Goal: Check status

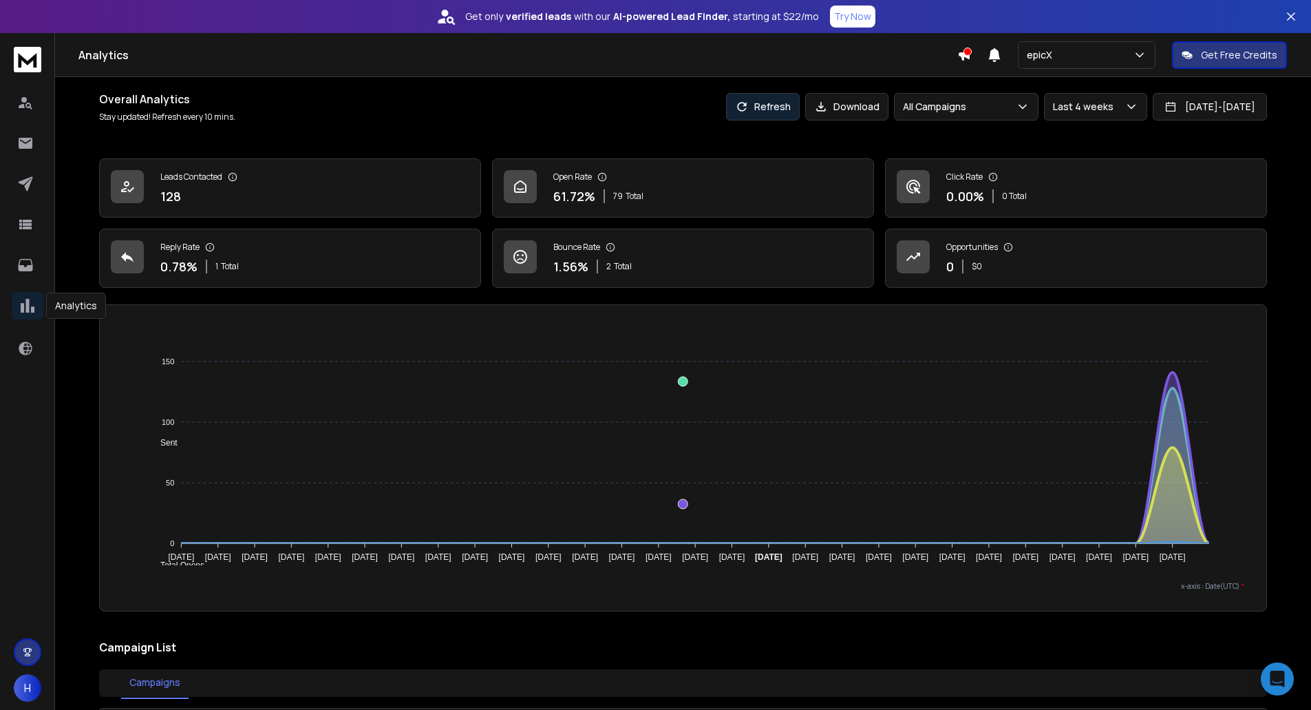
click at [754, 112] on p "Refresh" at bounding box center [772, 107] width 36 height 14
click at [23, 187] on icon at bounding box center [25, 184] width 17 height 17
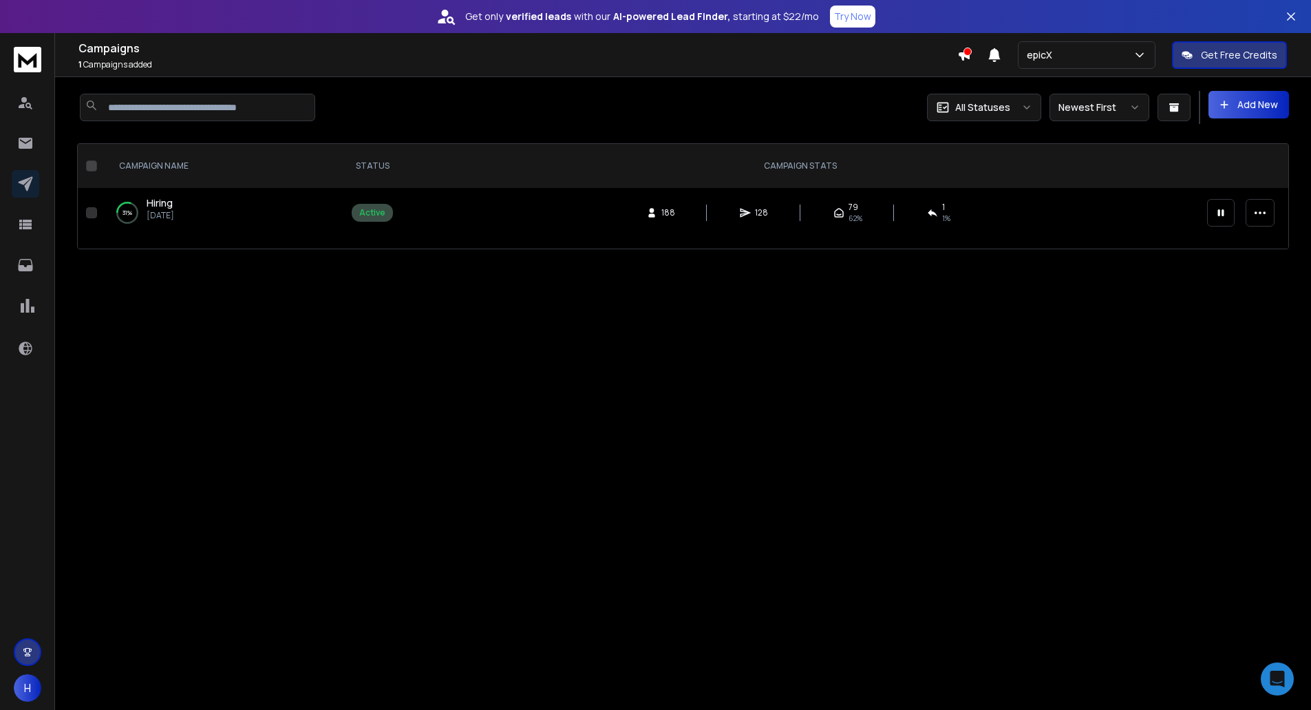
click at [215, 211] on div "31 % Hiring [DATE]" at bounding box center [222, 212] width 213 height 33
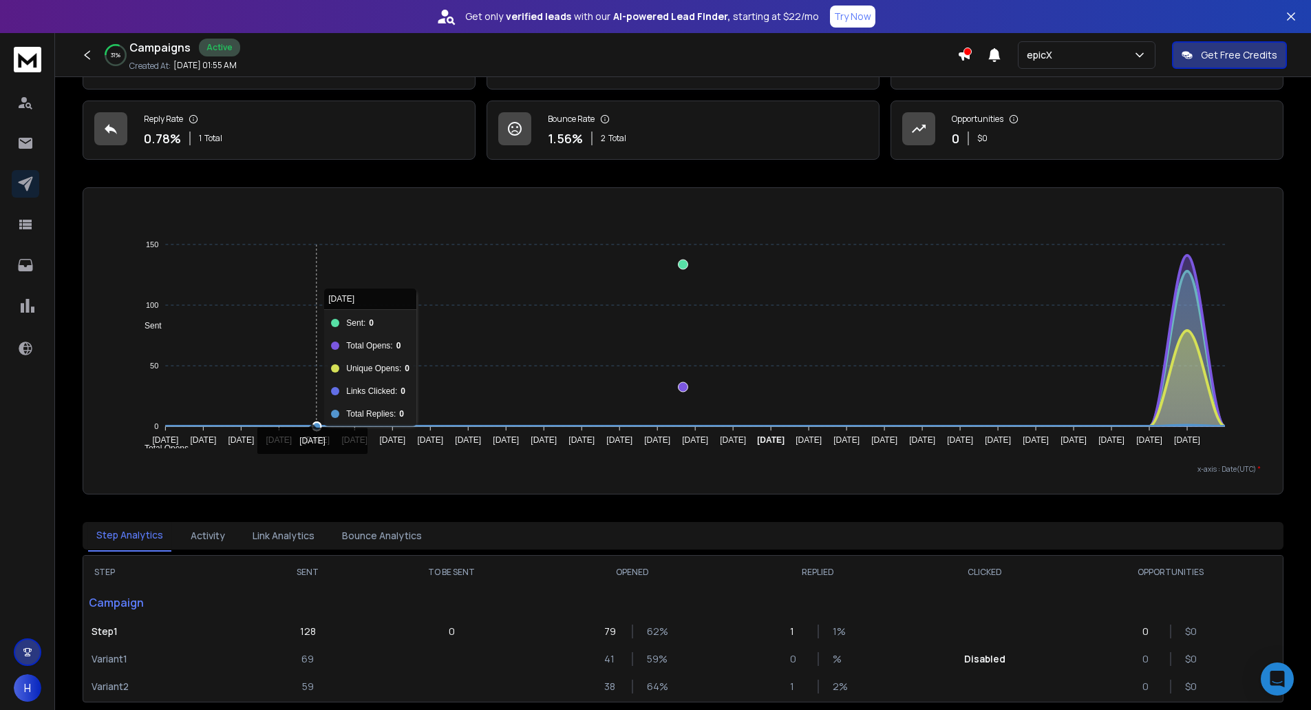
scroll to position [211, 0]
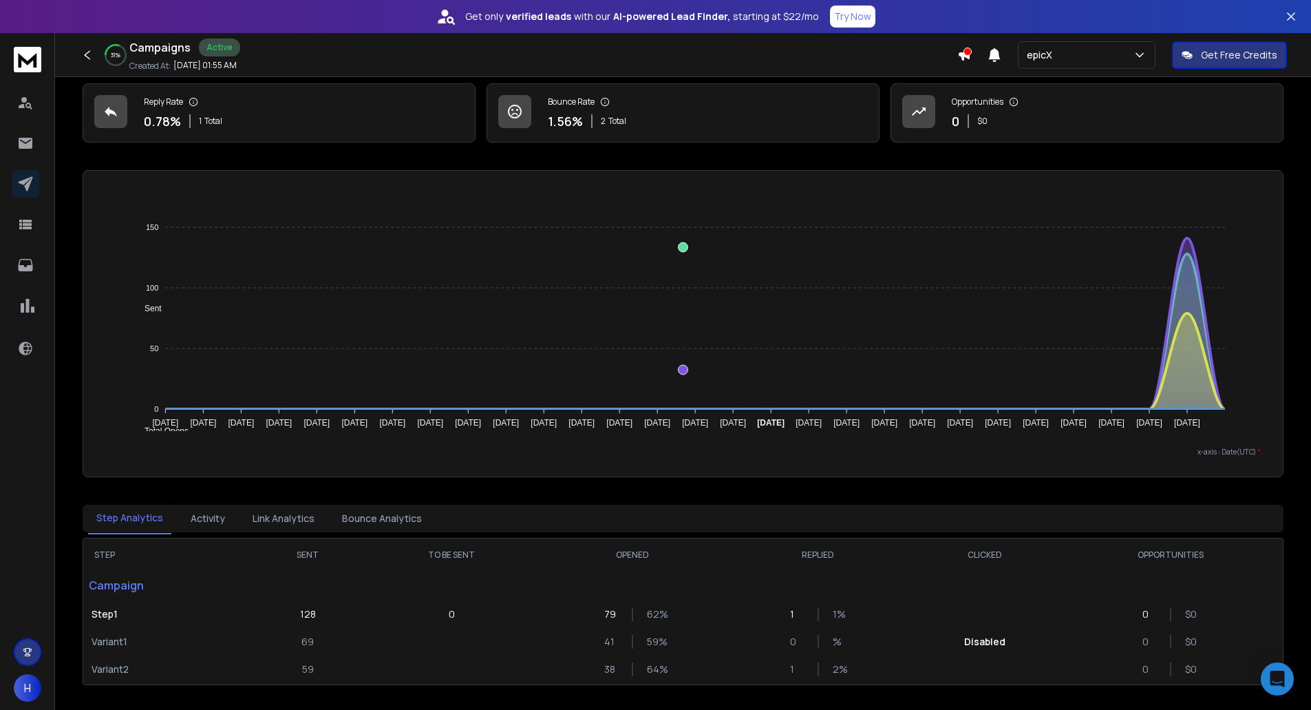
click at [200, 525] on button "Activity" at bounding box center [207, 518] width 51 height 30
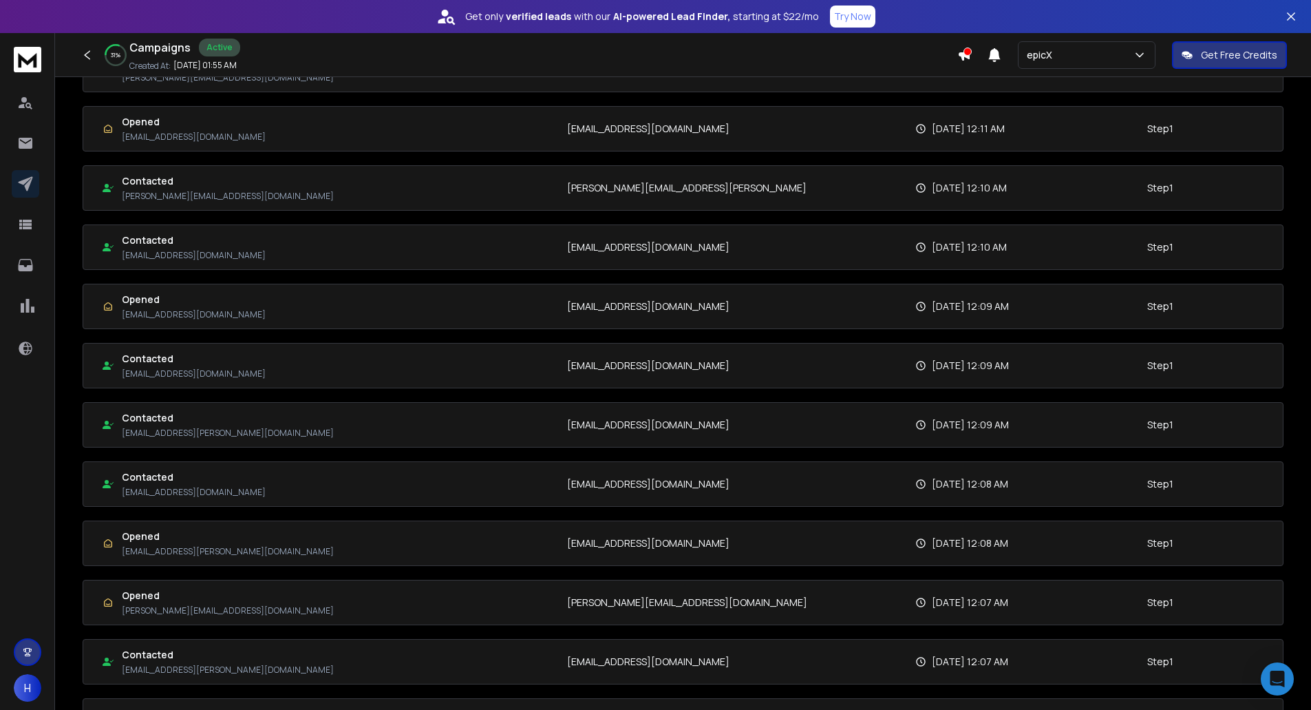
scroll to position [2138, 0]
click at [27, 179] on icon at bounding box center [25, 183] width 14 height 14
